Goal: Task Accomplishment & Management: Use online tool/utility

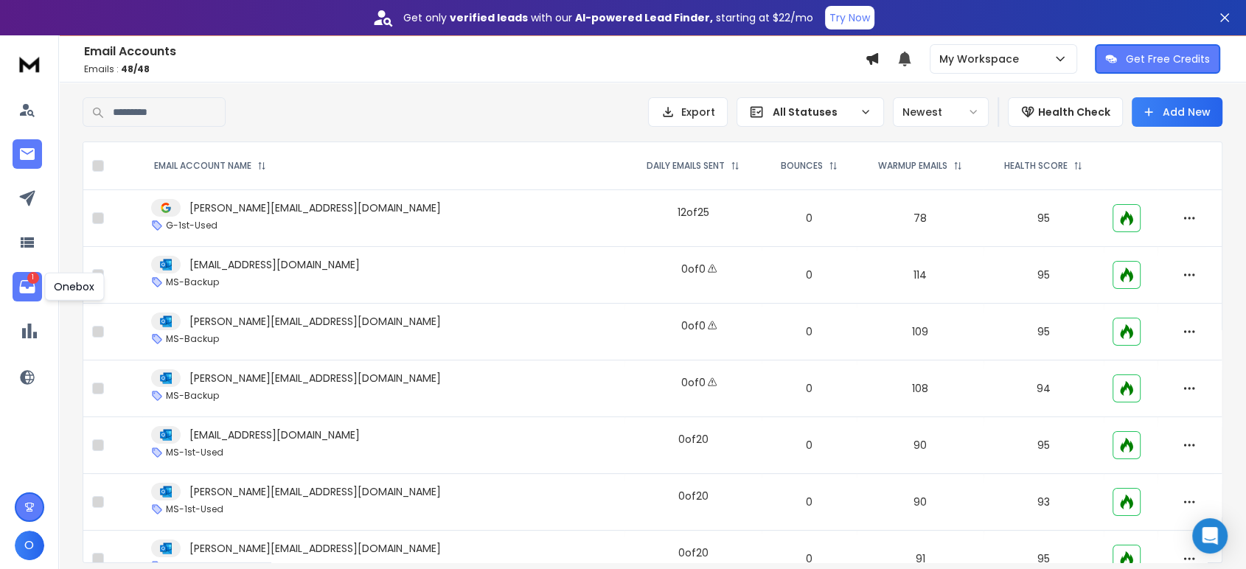
click at [33, 287] on icon at bounding box center [26, 286] width 15 height 13
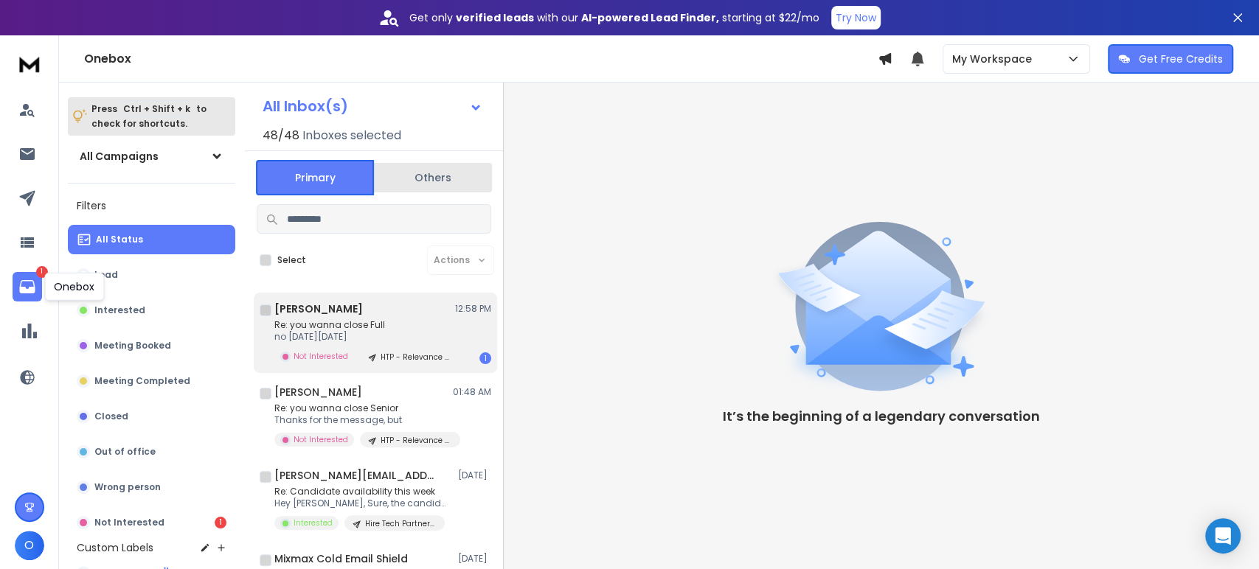
click at [405, 307] on div "[PERSON_NAME] 12:58 PM" at bounding box center [382, 309] width 217 height 15
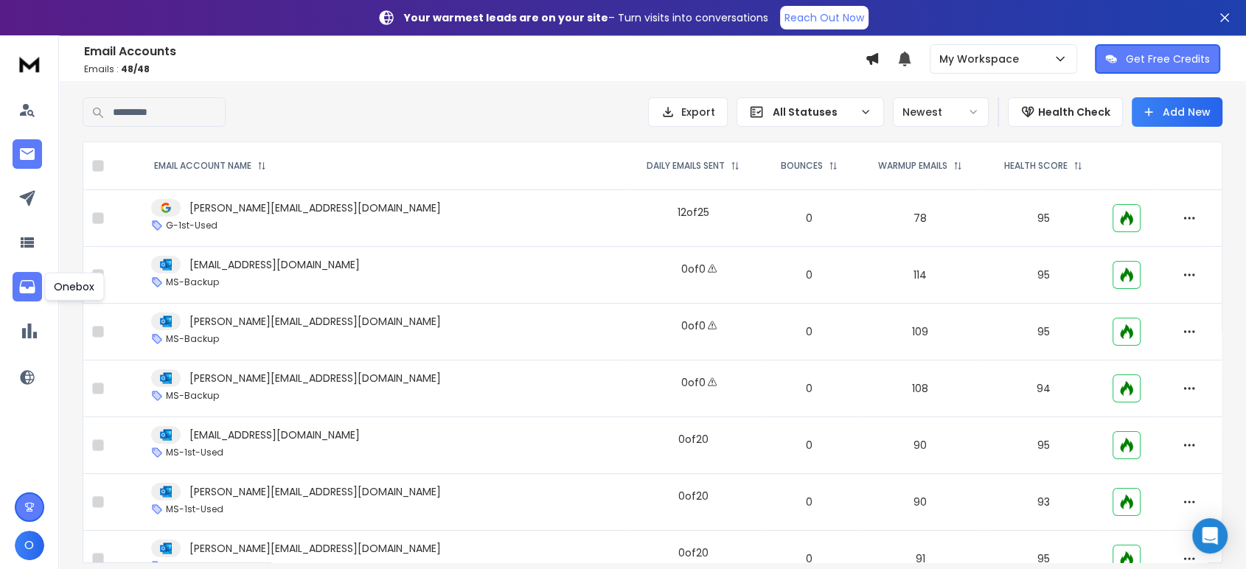
click at [38, 276] on link at bounding box center [27, 286] width 29 height 29
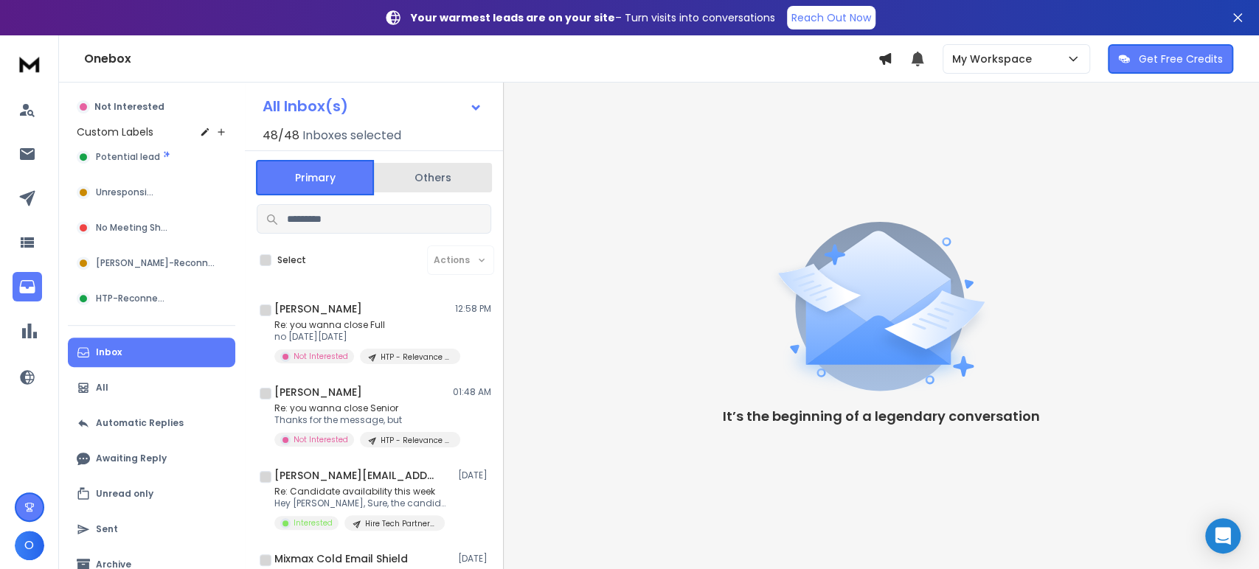
scroll to position [450, 0]
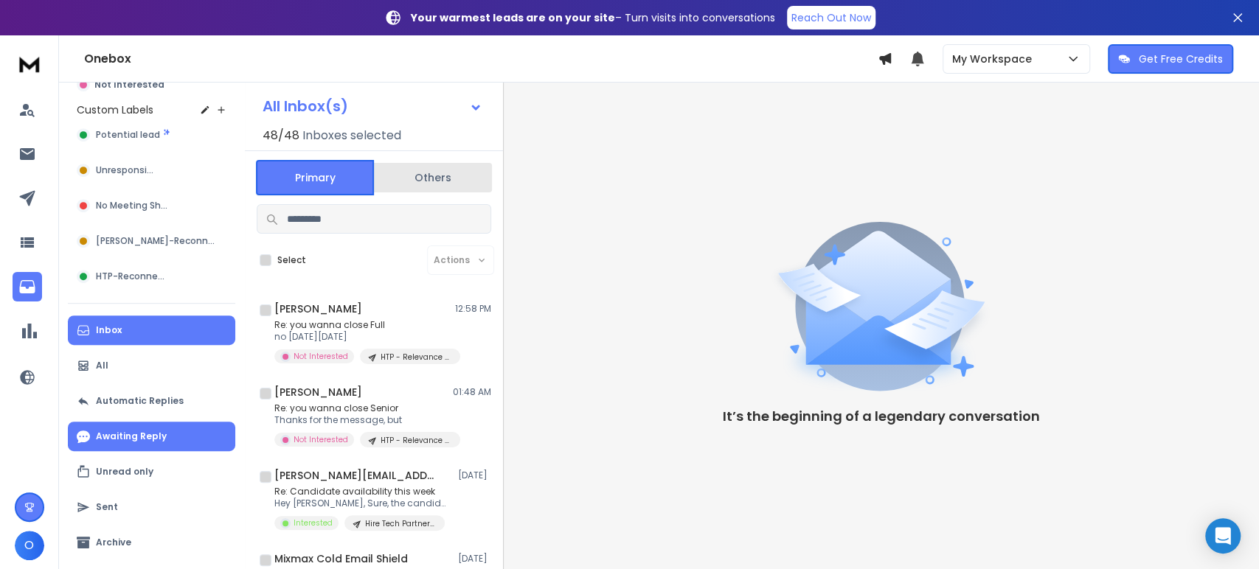
click at [147, 431] on div "Awaiting Reply" at bounding box center [122, 437] width 90 height 18
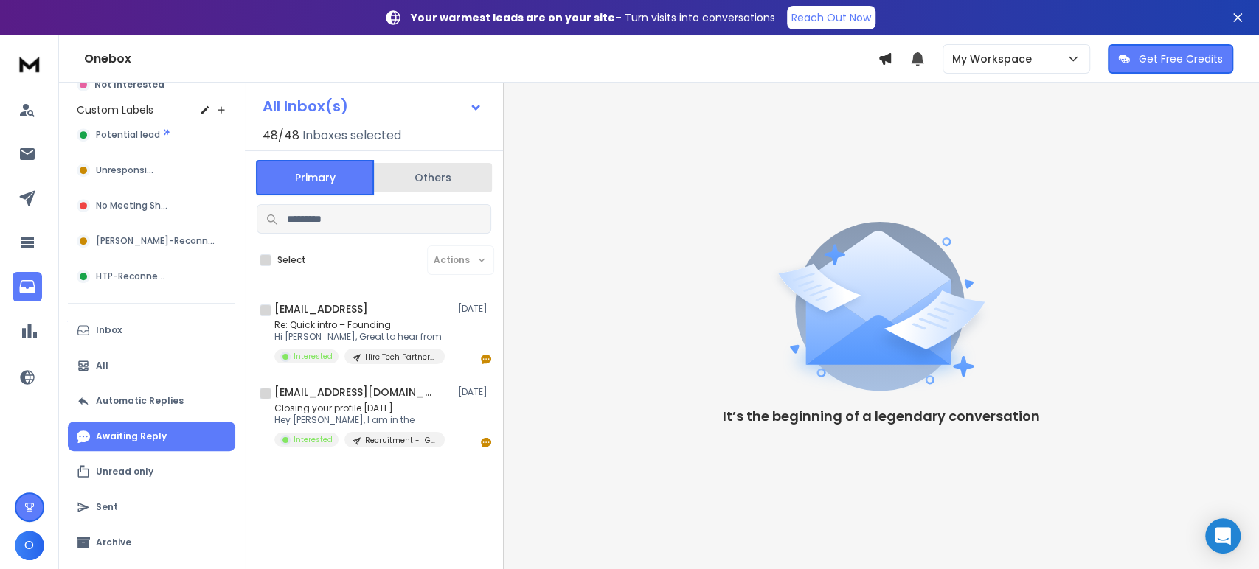
scroll to position [379, 0]
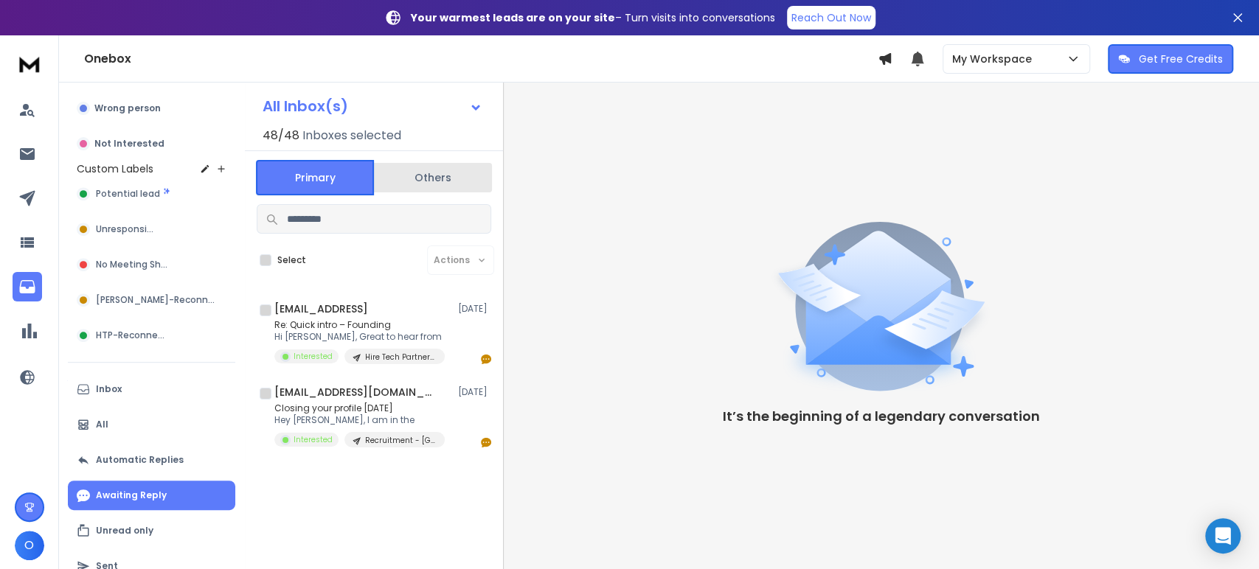
click at [437, 173] on button "Others" at bounding box center [433, 177] width 118 height 32
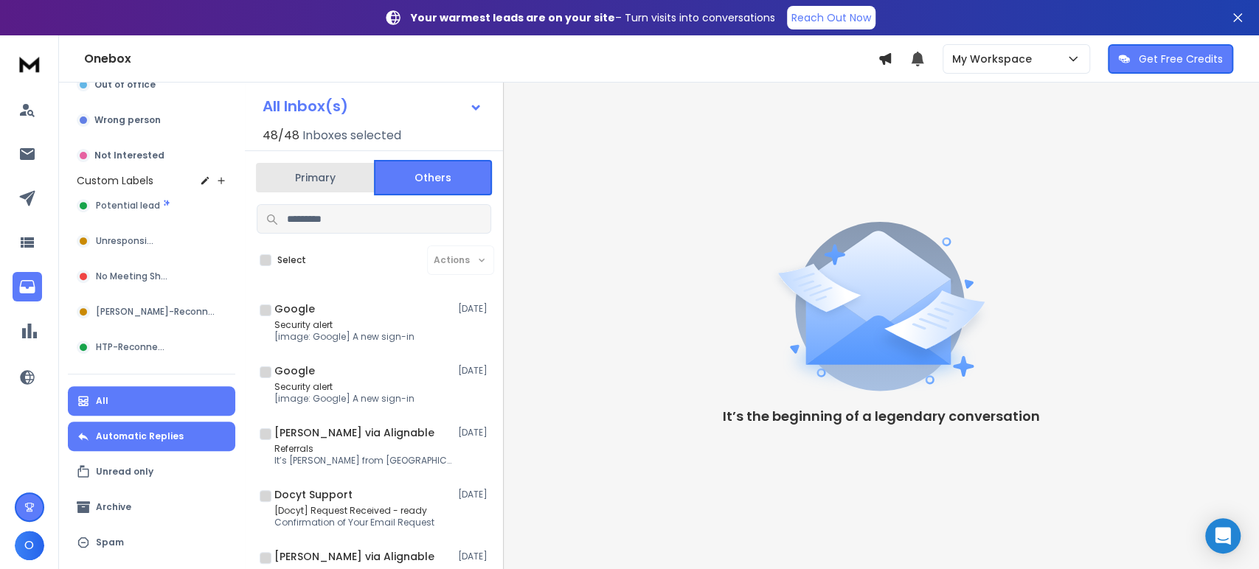
click at [172, 431] on p "Automatic Replies" at bounding box center [140, 437] width 88 height 12
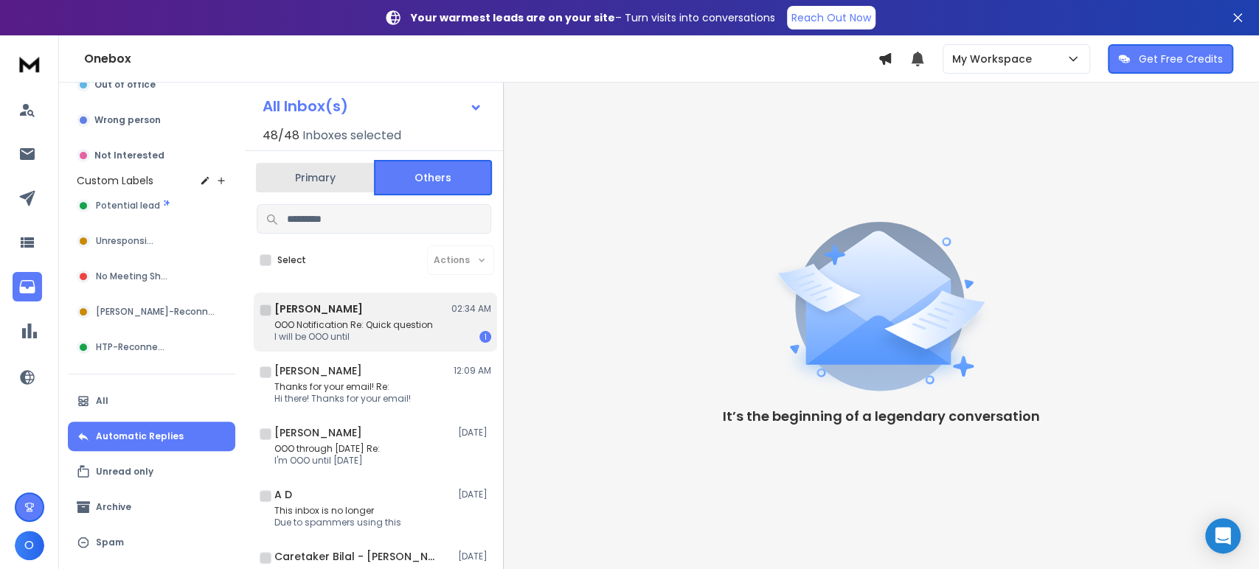
click at [260, 322] on div at bounding box center [266, 322] width 12 height 35
